Goal: Find specific page/section: Find specific page/section

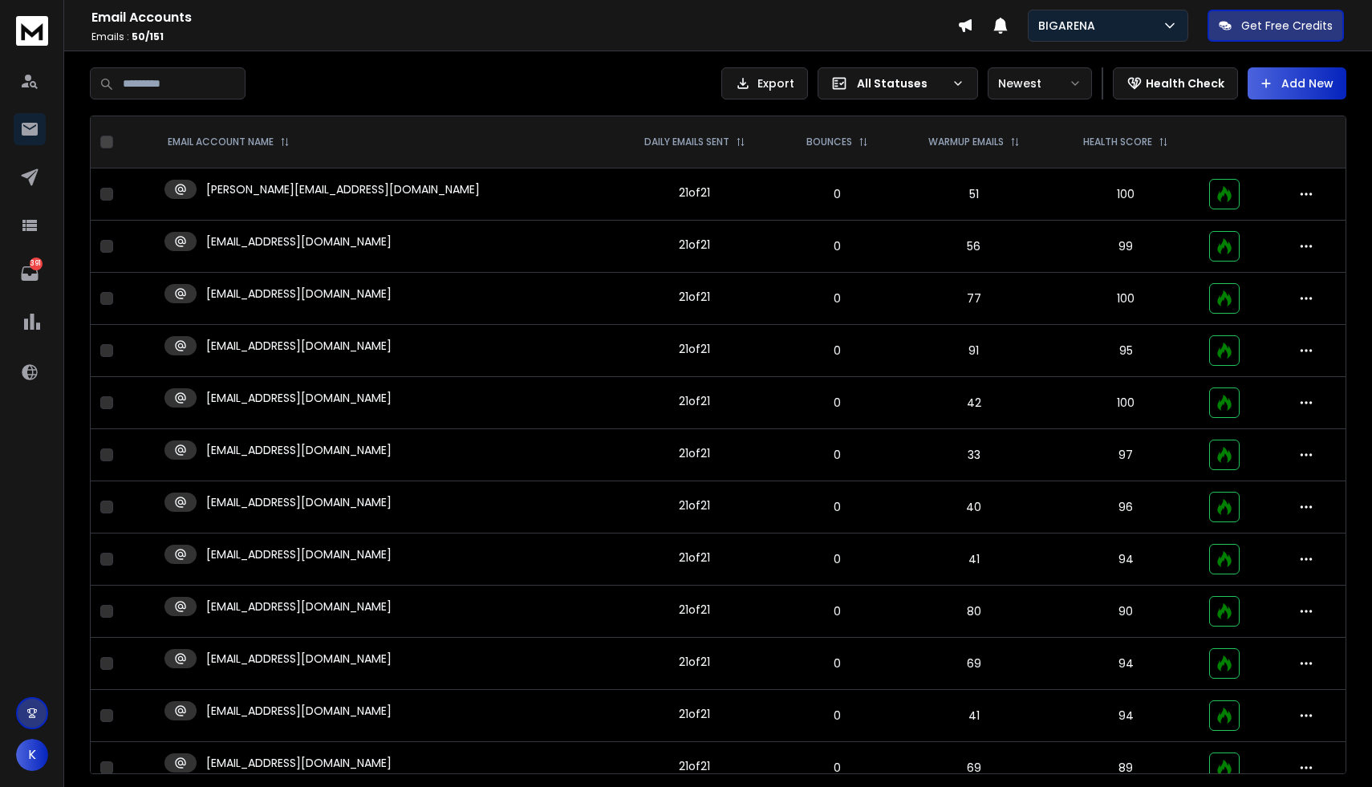
click at [1113, 25] on div "BIGARENA" at bounding box center [1108, 26] width 140 height 16
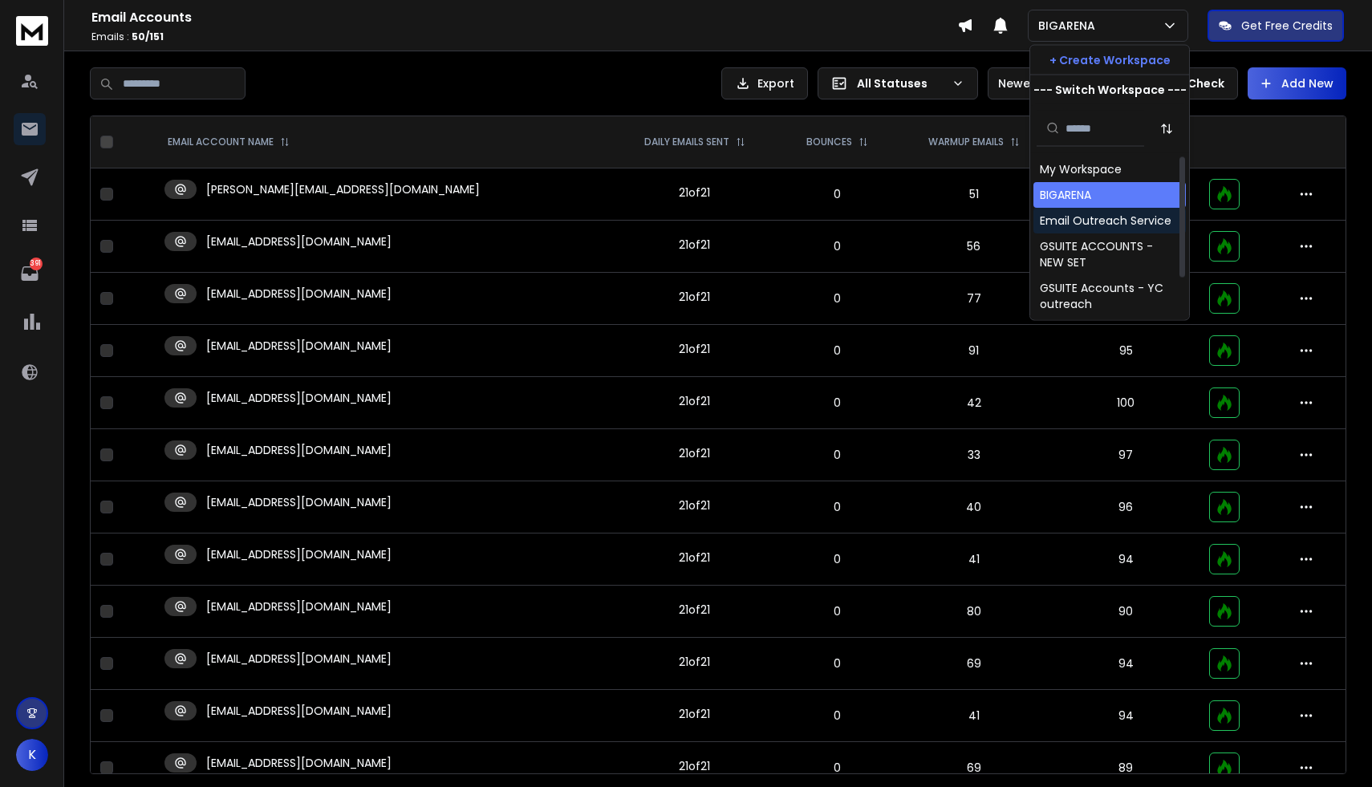
click at [1083, 213] on div "Email Outreach Service" at bounding box center [1106, 221] width 132 height 16
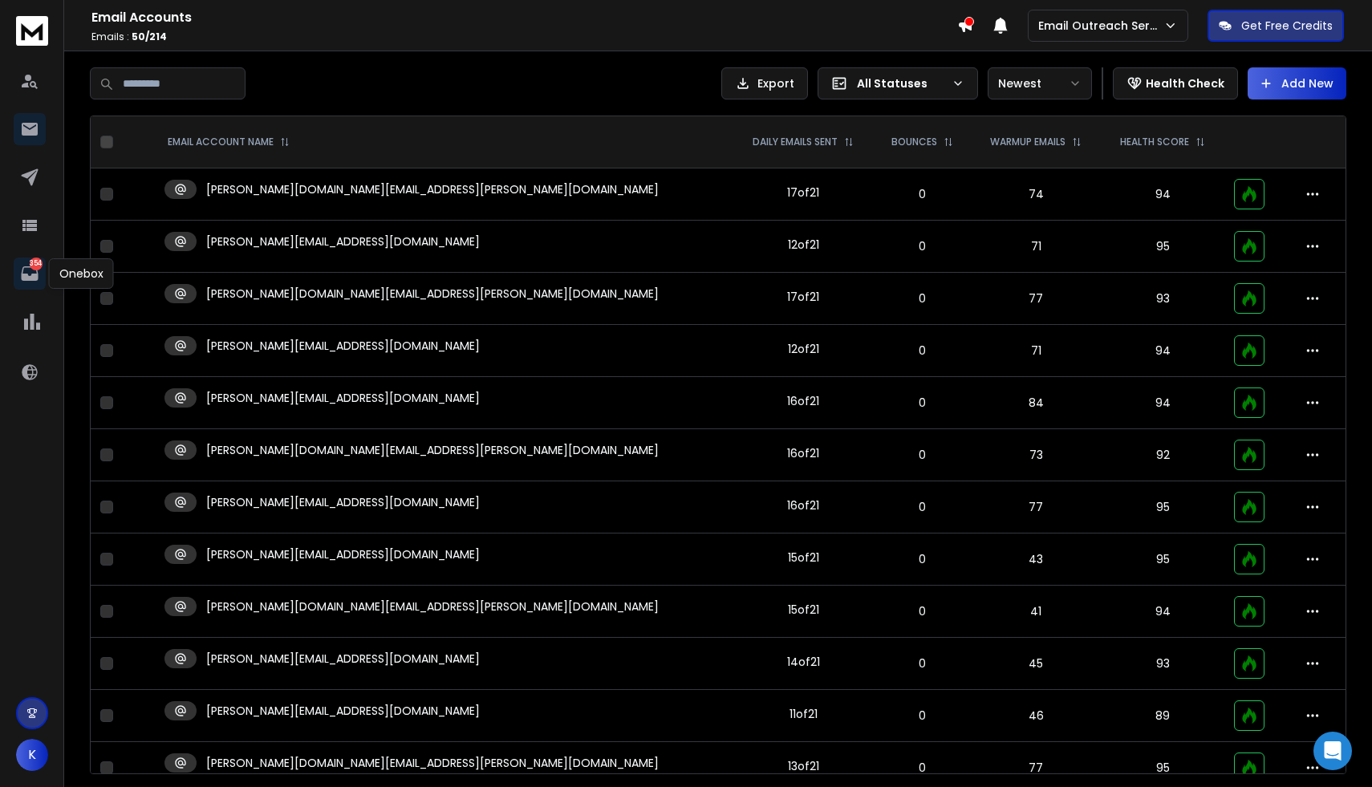
click at [36, 280] on icon at bounding box center [29, 273] width 17 height 14
click at [30, 270] on p "354" at bounding box center [36, 264] width 13 height 13
click at [29, 271] on icon at bounding box center [29, 273] width 19 height 19
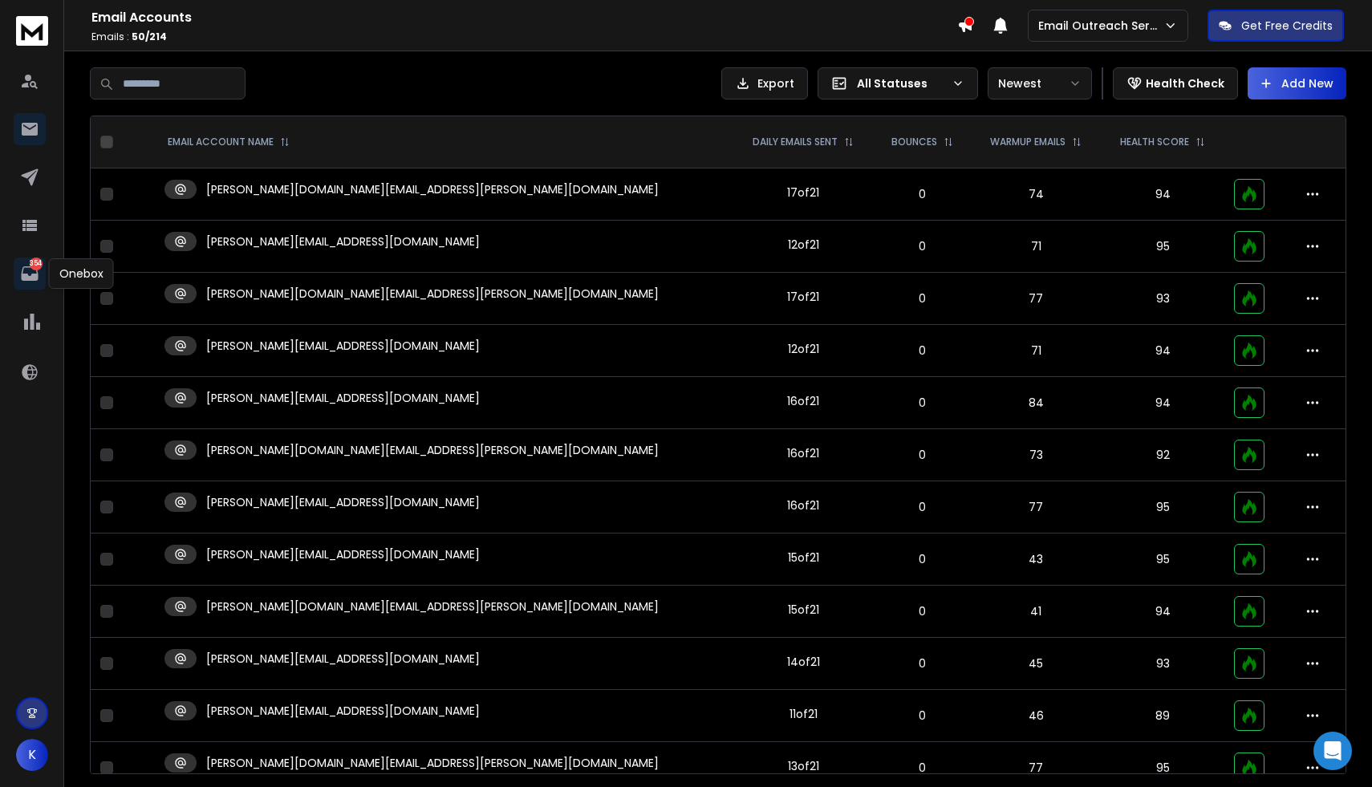
click at [28, 270] on icon at bounding box center [29, 273] width 19 height 19
click at [28, 274] on icon at bounding box center [29, 273] width 19 height 19
